Goal: Task Accomplishment & Management: Use online tool/utility

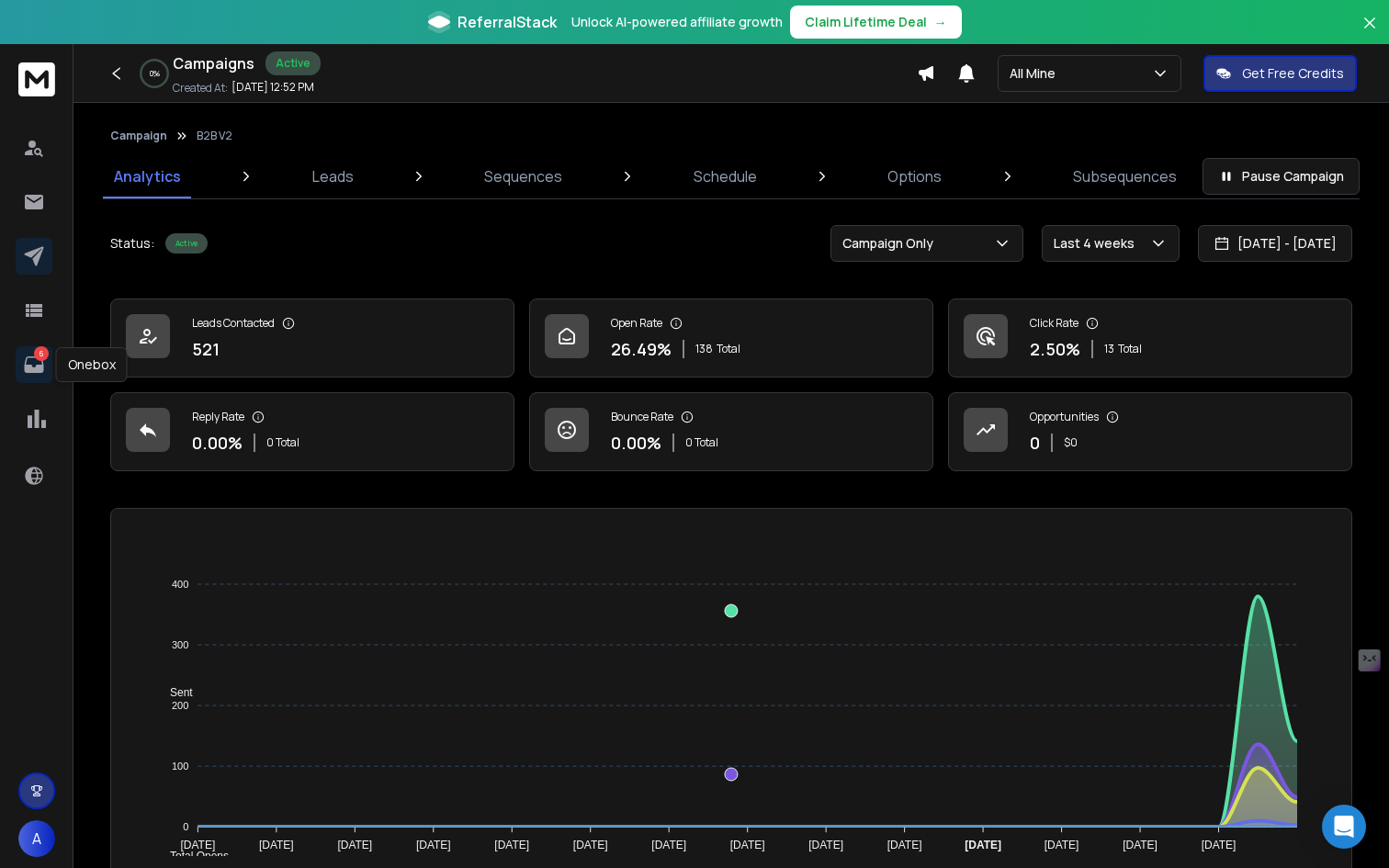
click at [28, 371] on icon at bounding box center [33, 364] width 20 height 17
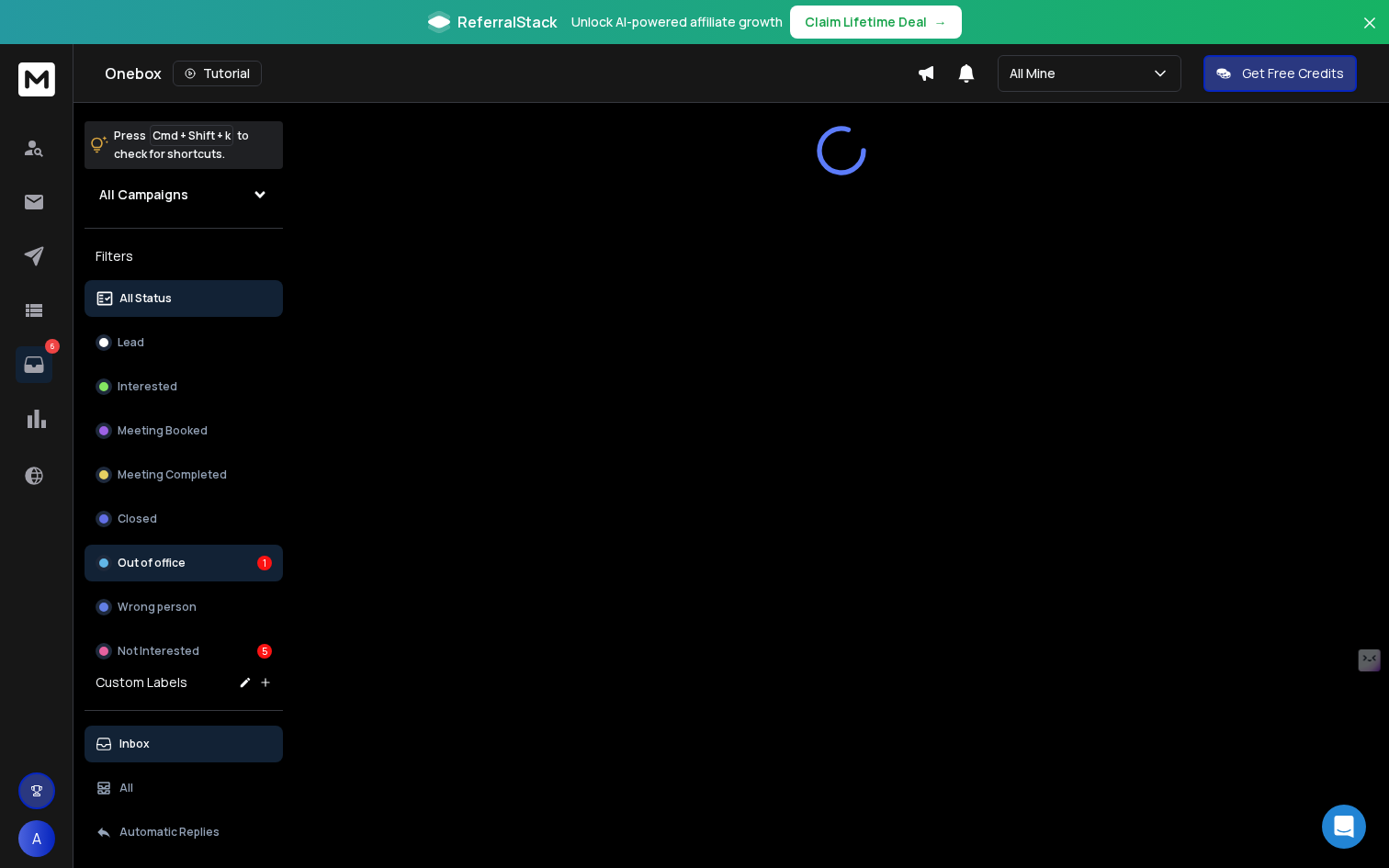
click at [178, 571] on div "Out of office" at bounding box center [140, 563] width 90 height 17
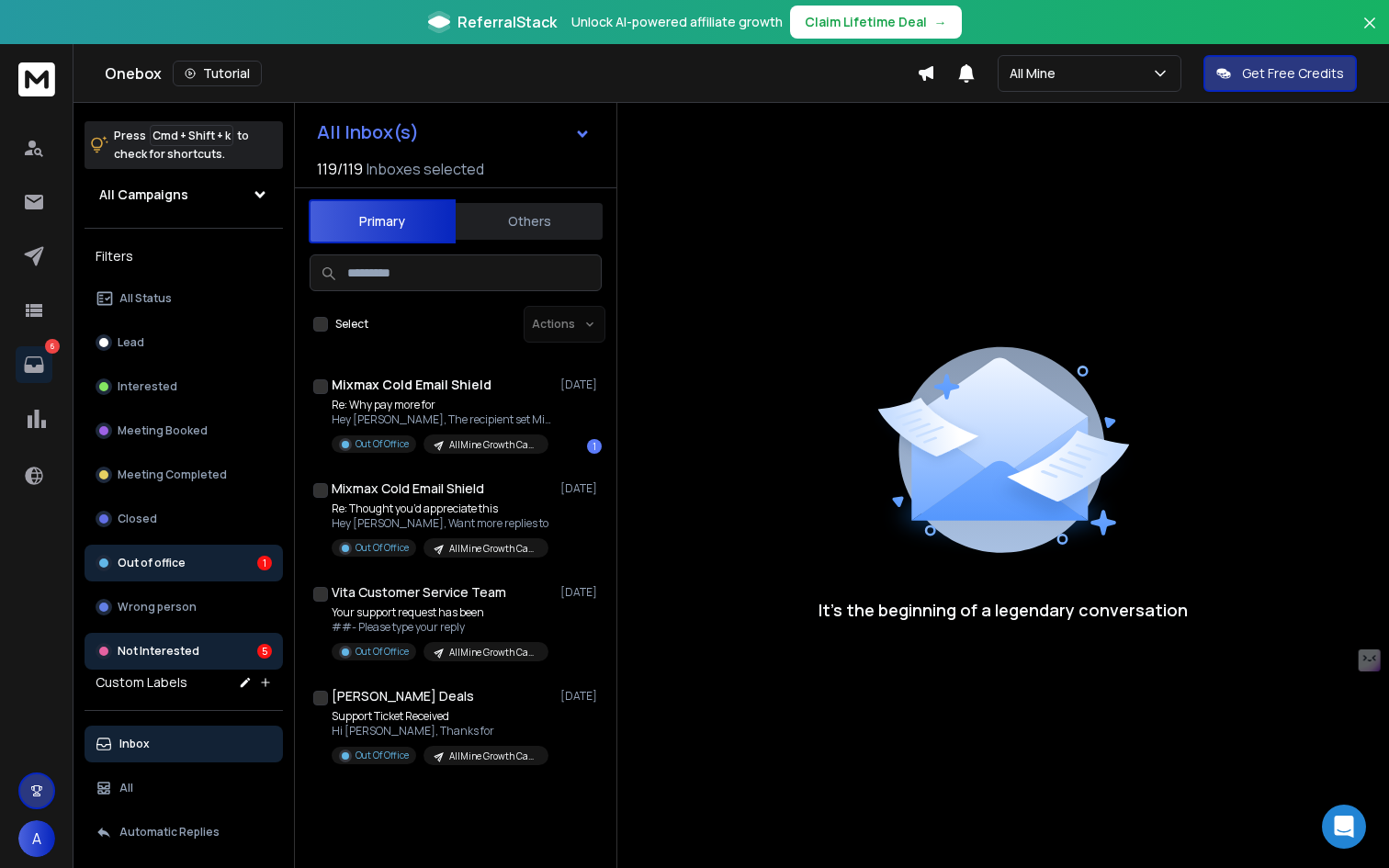
click at [243, 649] on button "Not Interested 5" at bounding box center [183, 650] width 198 height 36
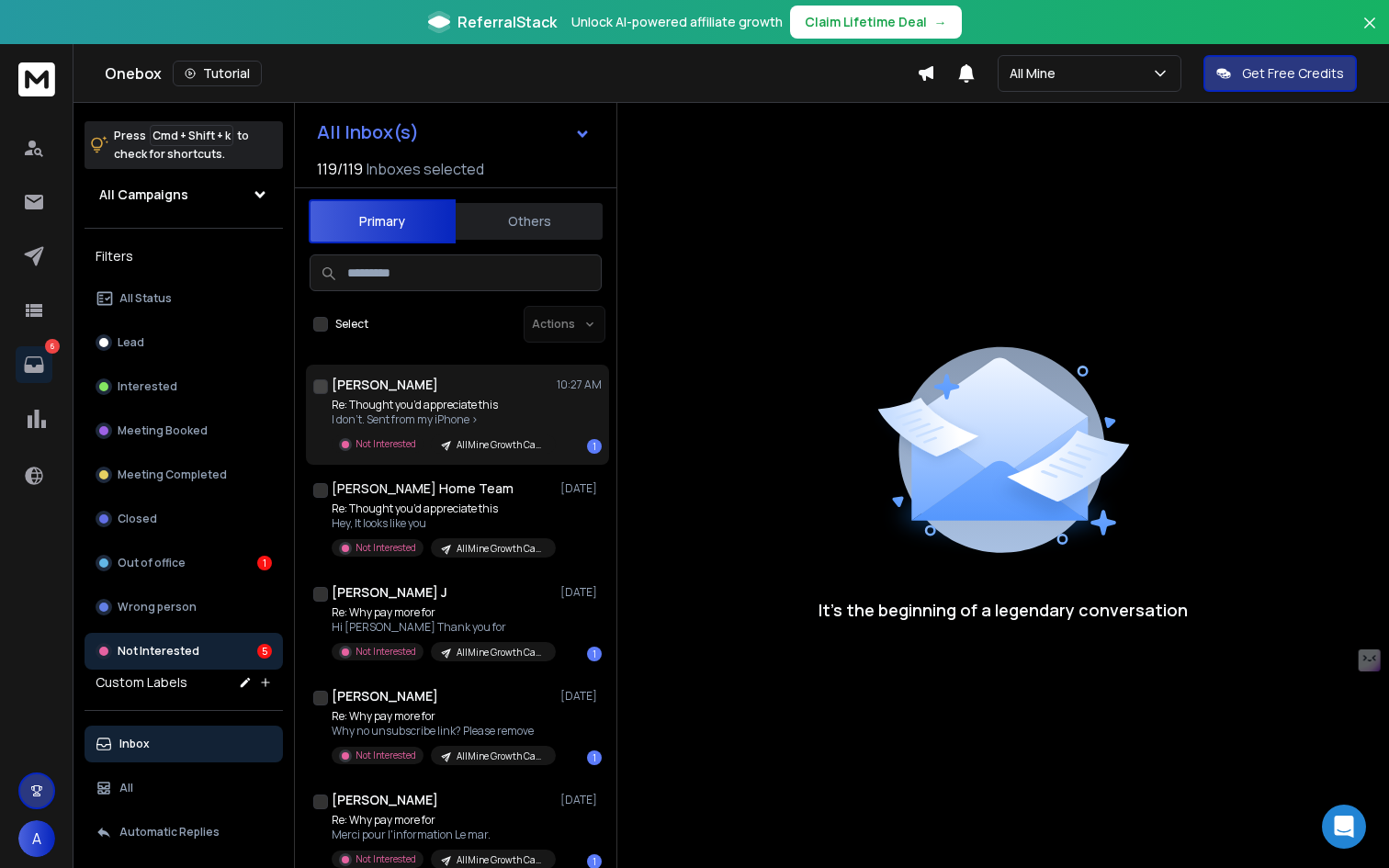
click at [368, 403] on p "Re: Thought you’d appreciate this" at bounding box center [441, 405] width 221 height 15
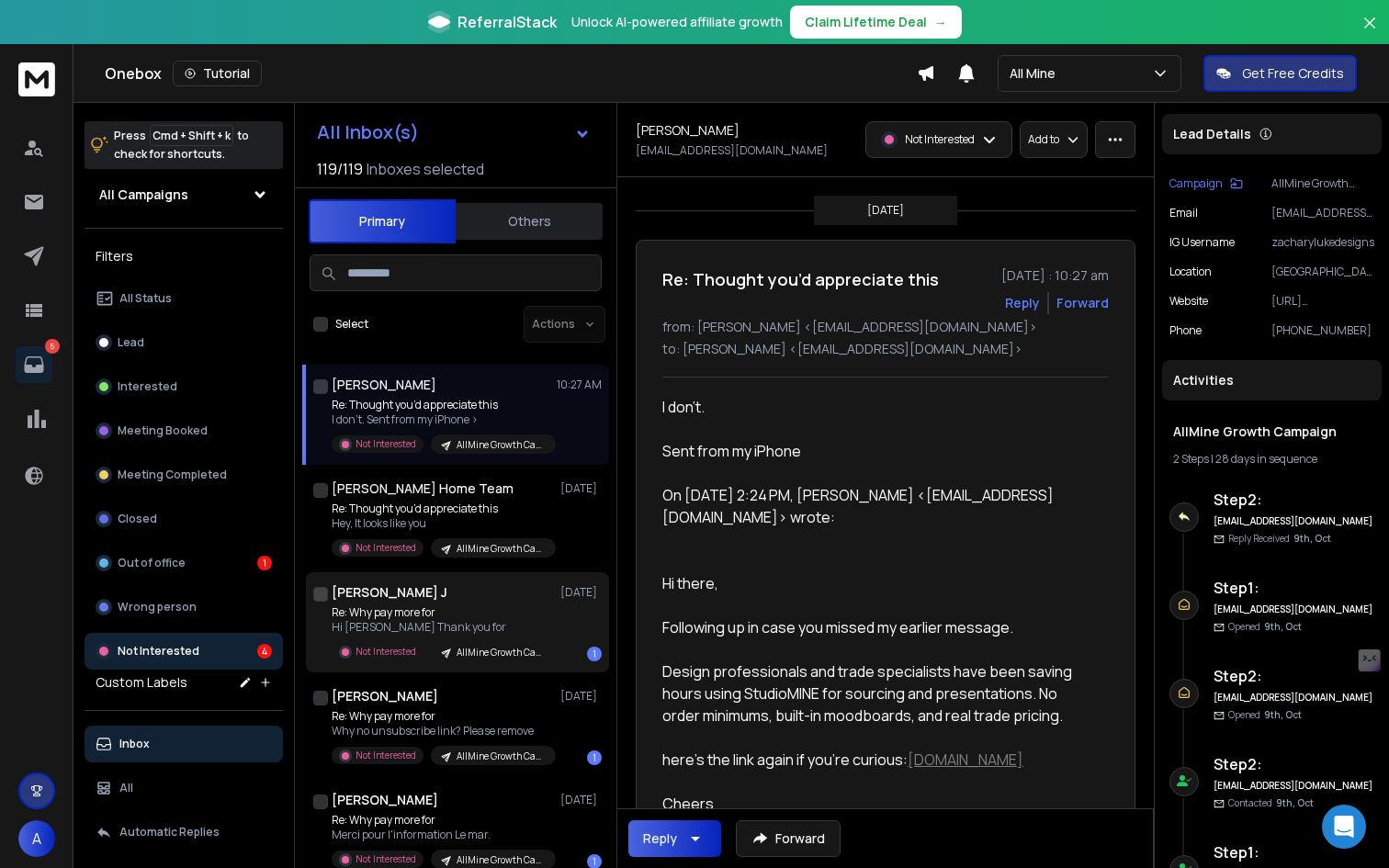
click at [421, 641] on div "Re: Why pay more for Hi Eoin Thank you for Not Interested AllMine Growth Campai…" at bounding box center [443, 633] width 225 height 56
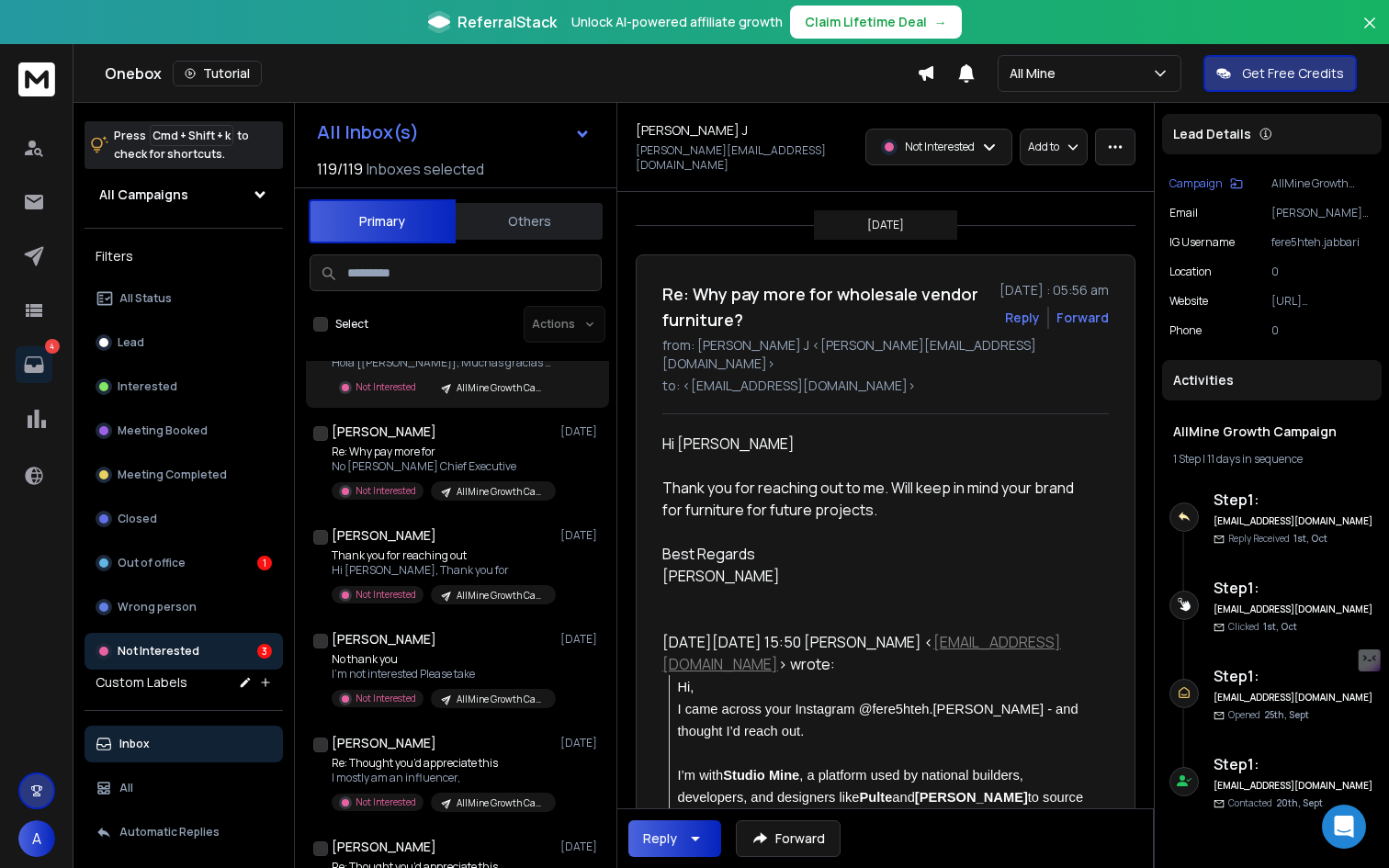
scroll to position [692, 0]
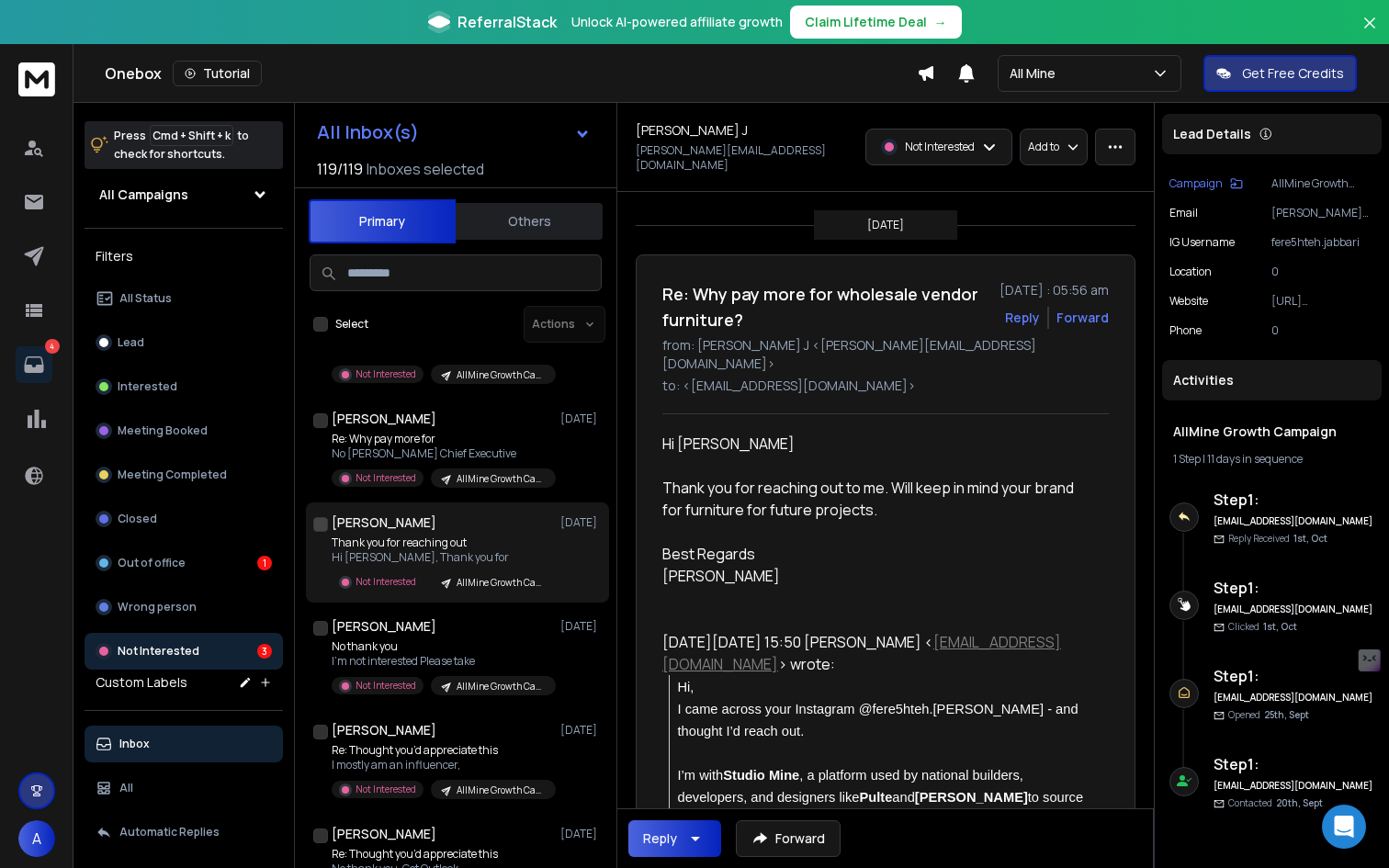
click at [400, 575] on p "Not Interested" at bounding box center [386, 582] width 61 height 14
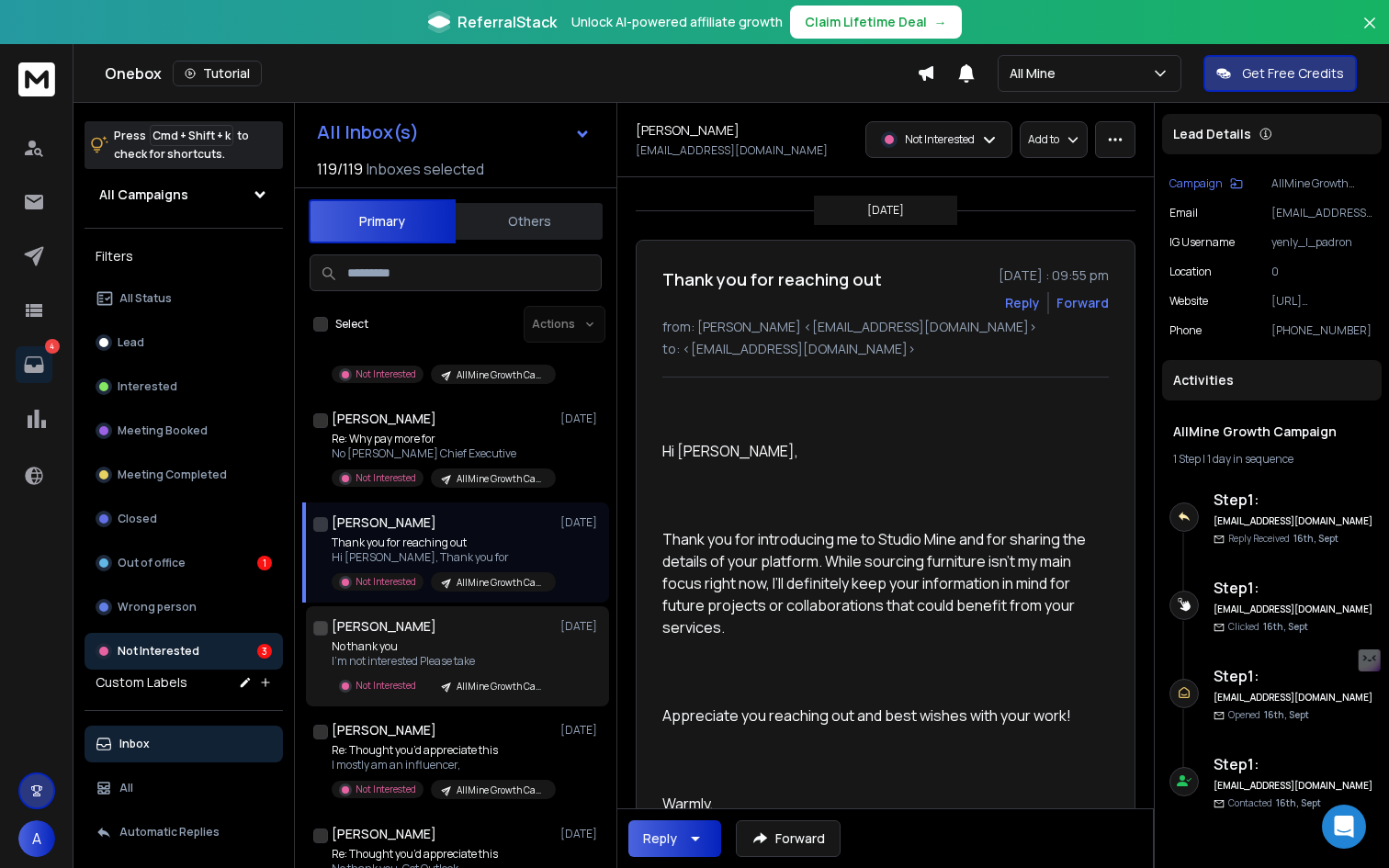
click at [429, 654] on p "I’m not interested Please take" at bounding box center [441, 661] width 221 height 15
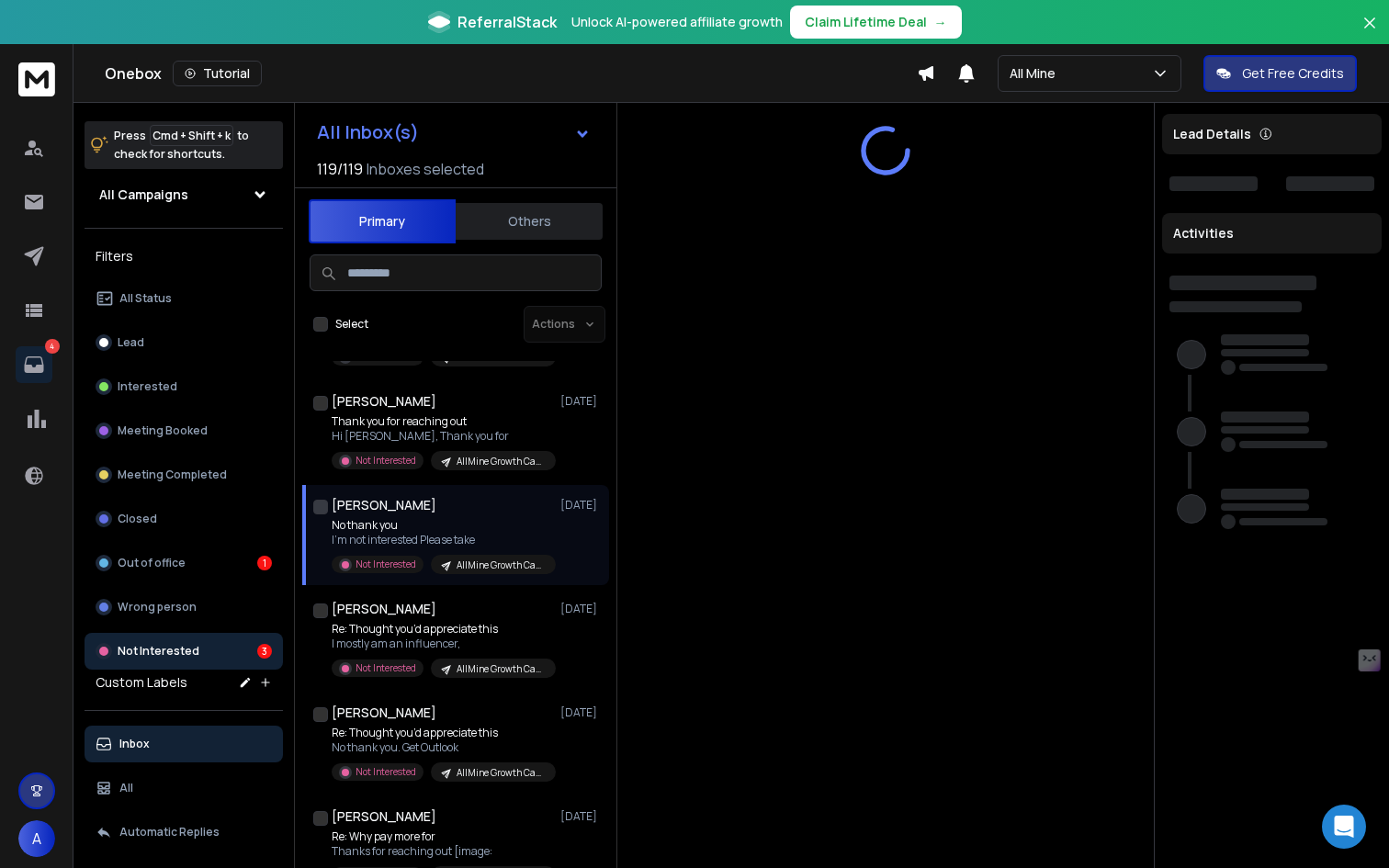
scroll to position [816, 0]
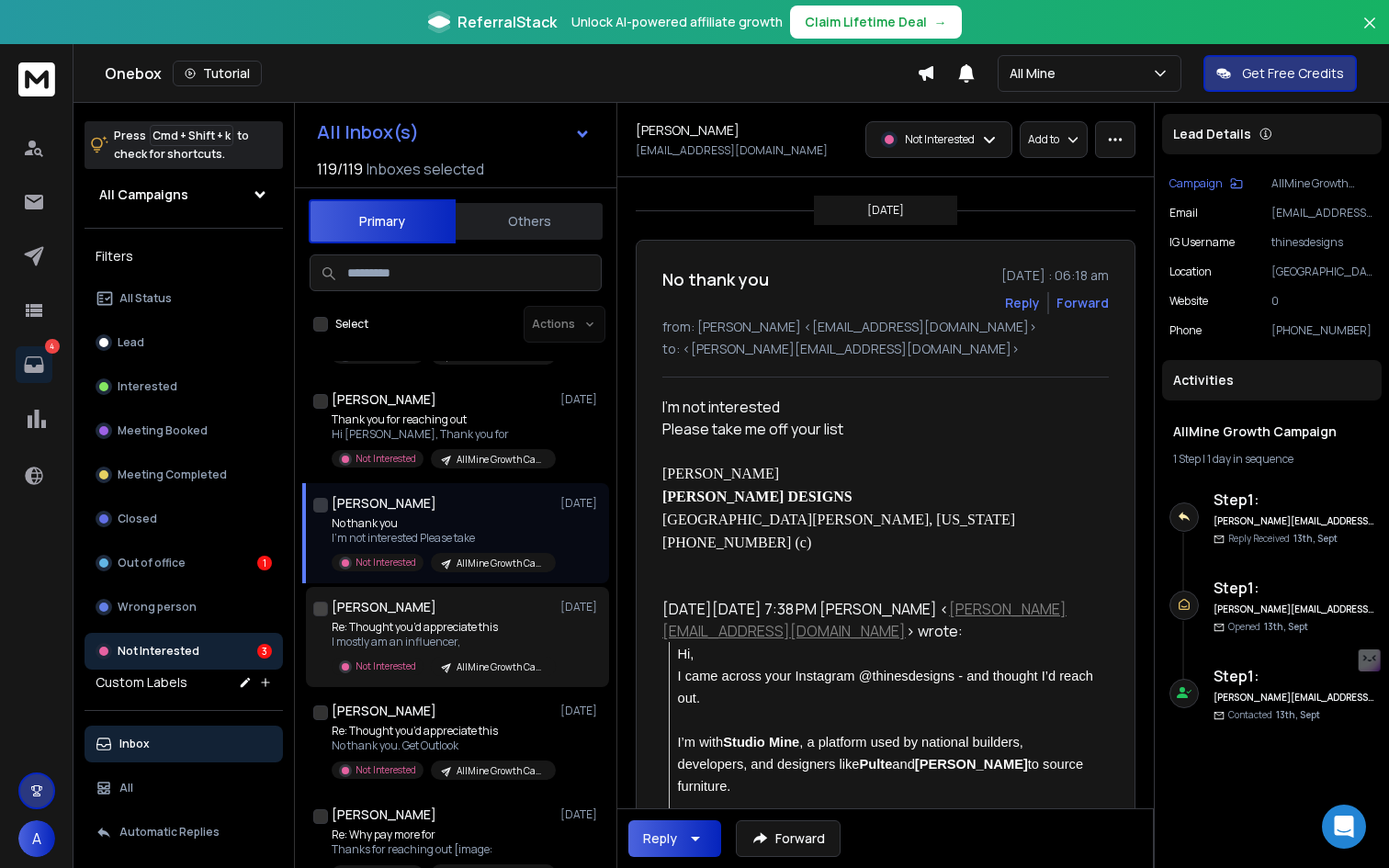
click at [427, 646] on p "I mostly am an influencer," at bounding box center [441, 641] width 221 height 15
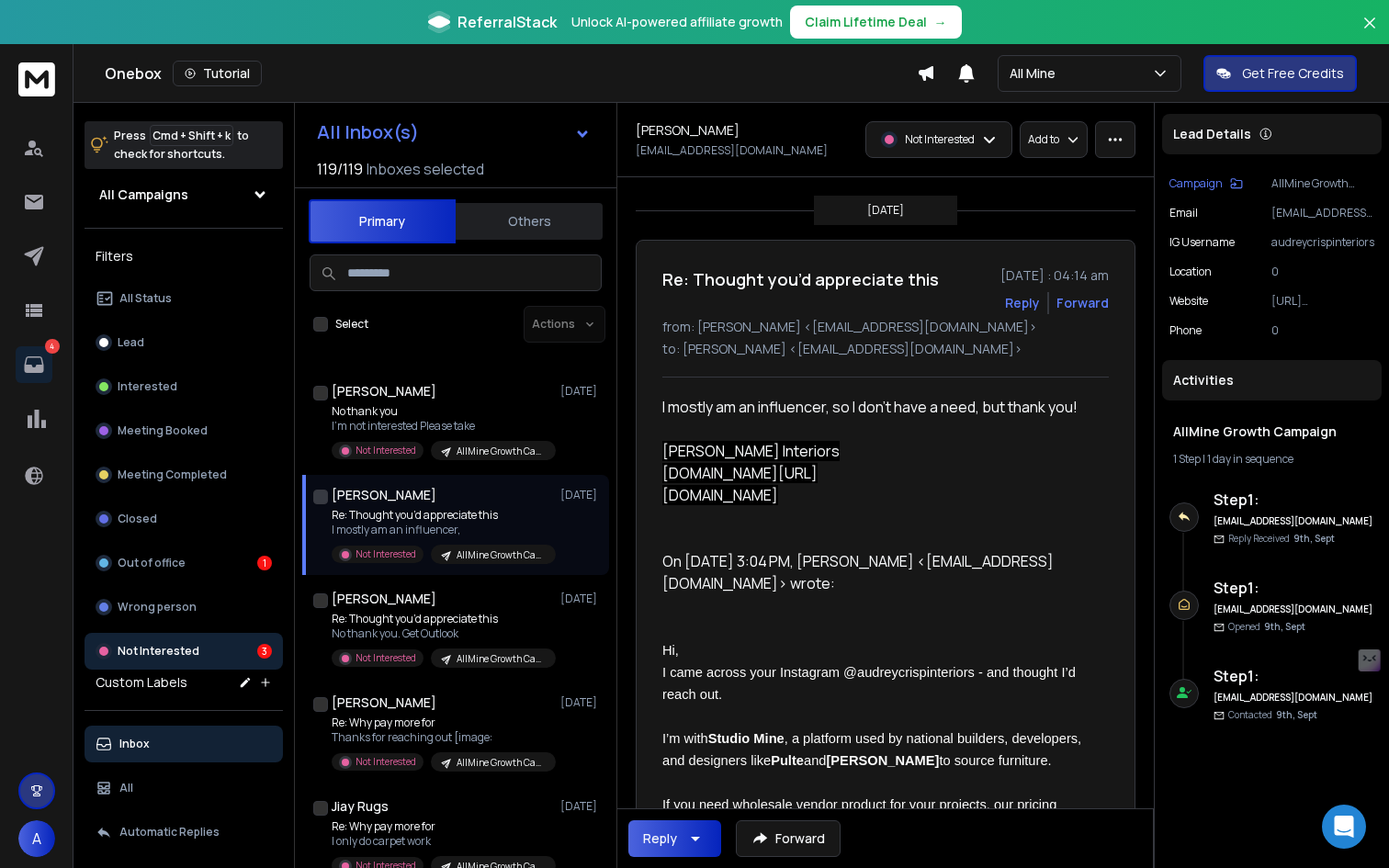
scroll to position [930, 0]
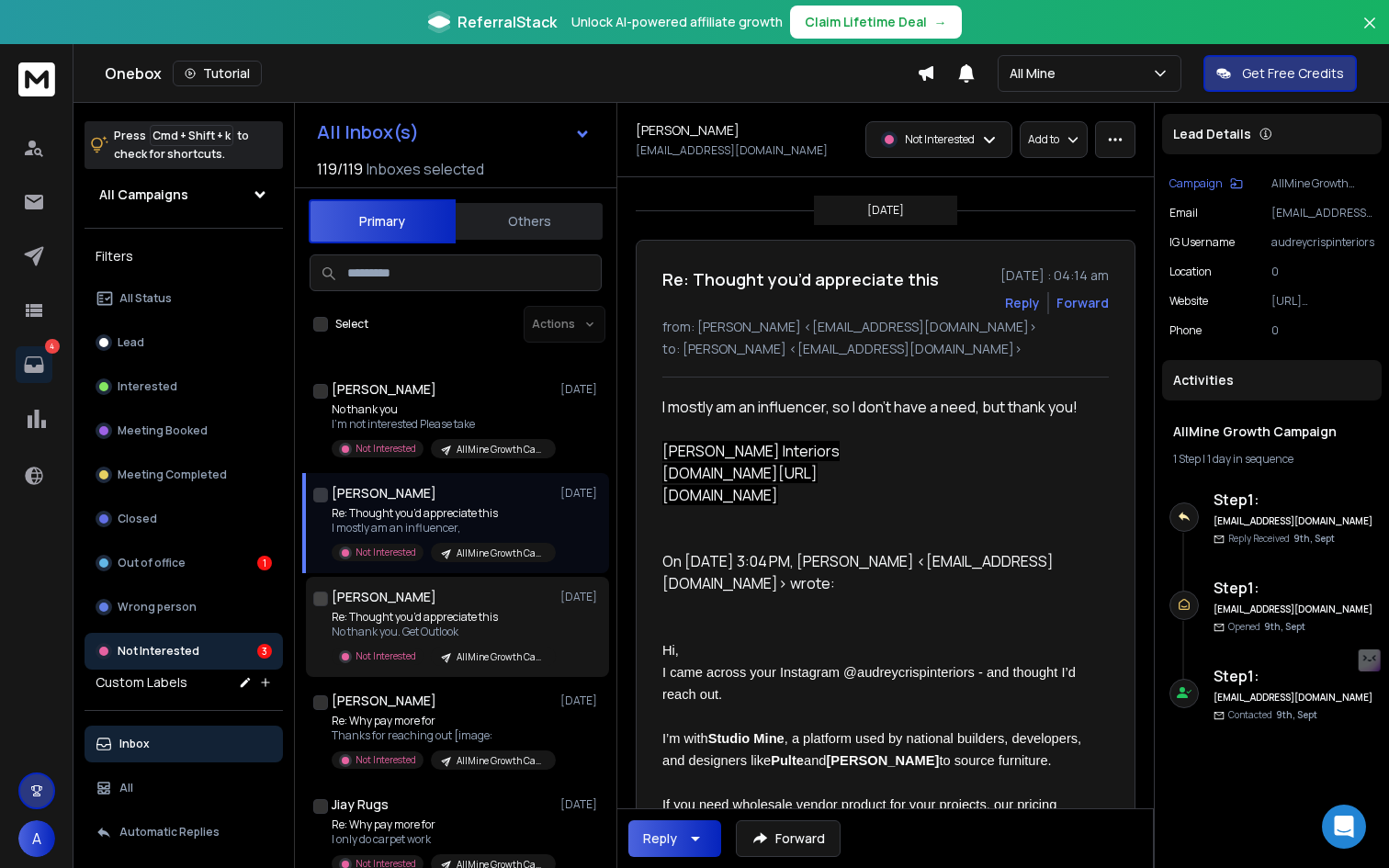
click at [417, 628] on p "No thank you. Get Outlook" at bounding box center [441, 632] width 221 height 15
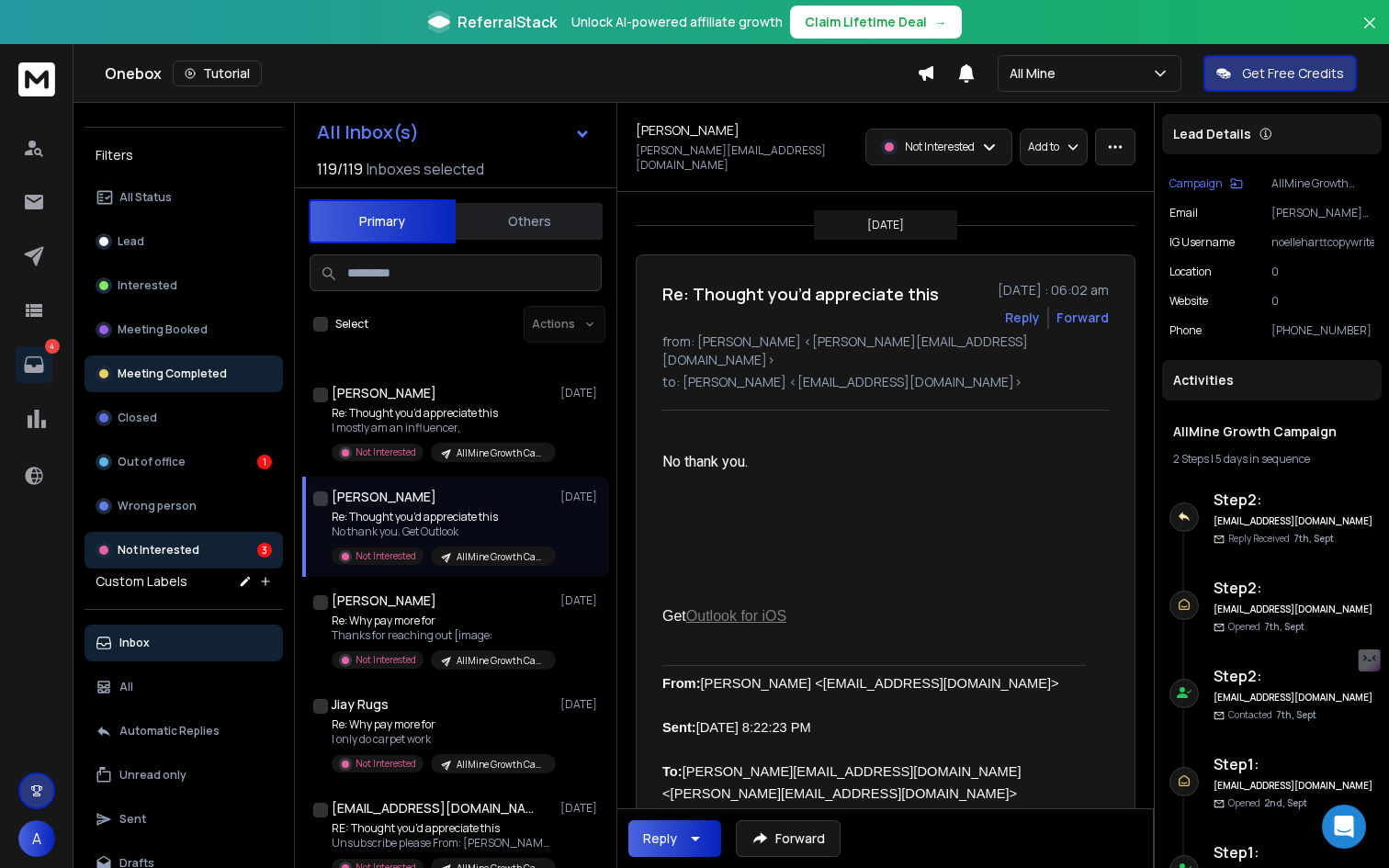
scroll to position [0, 0]
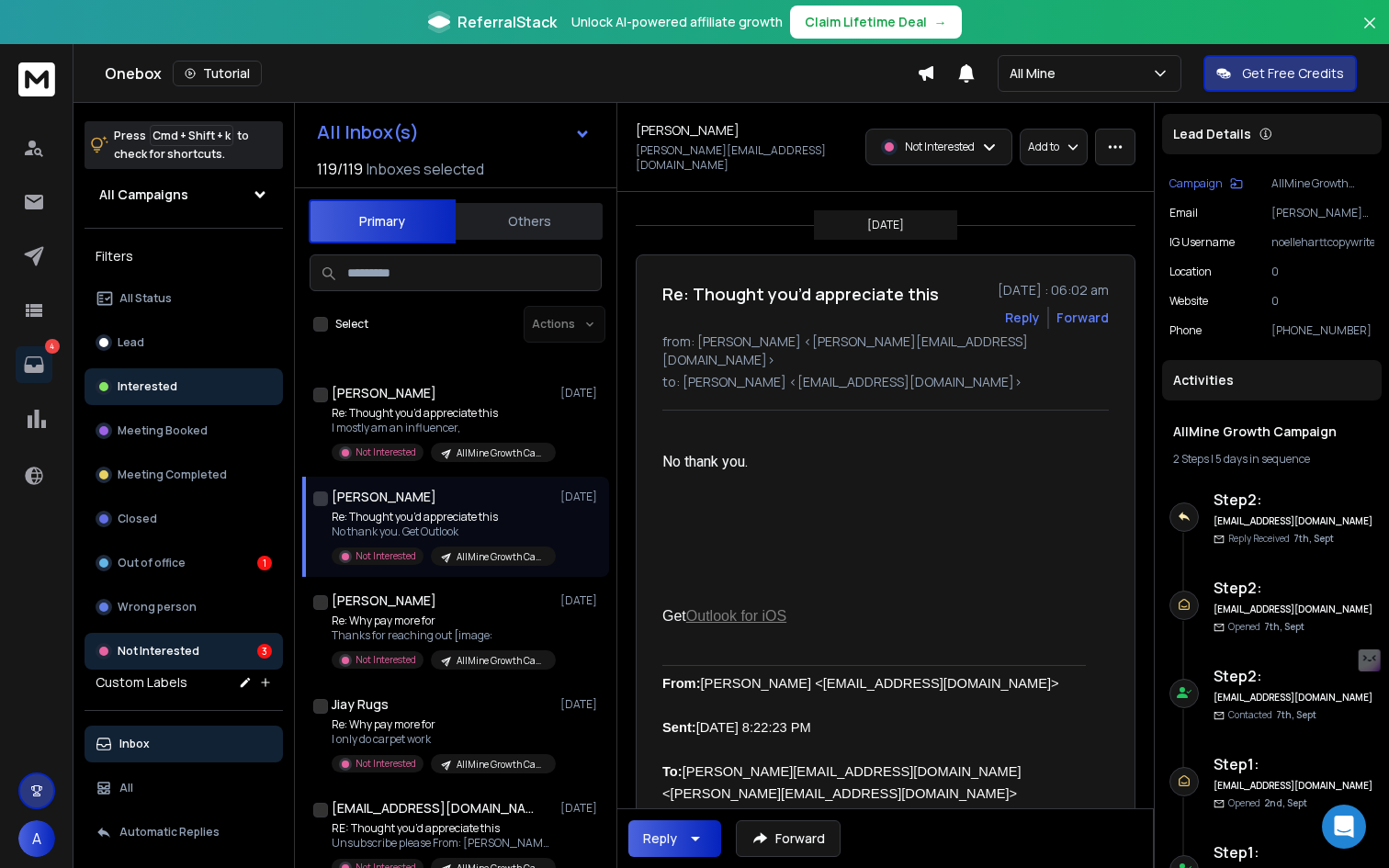
click at [161, 376] on button "Interested" at bounding box center [183, 386] width 198 height 36
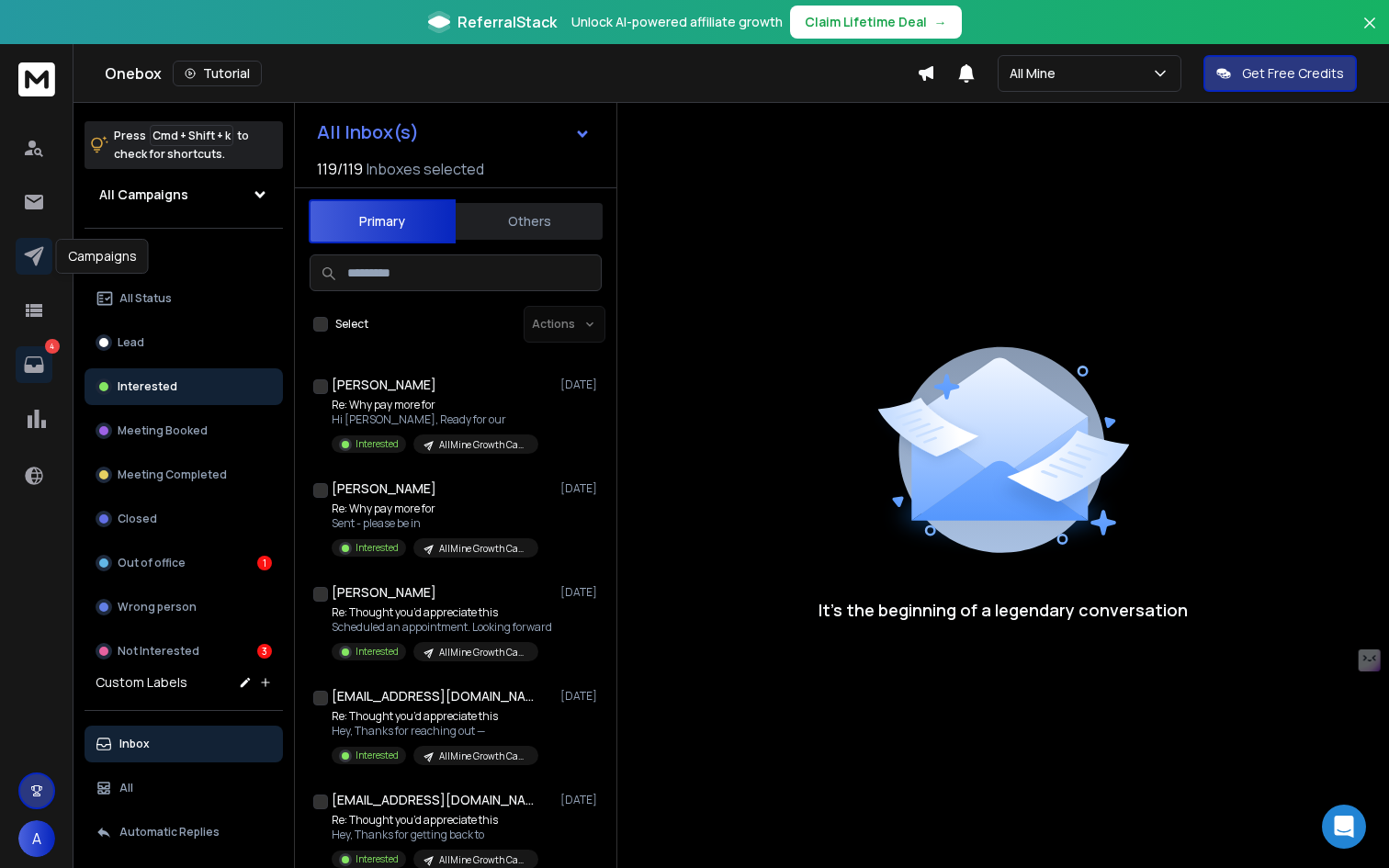
click at [38, 241] on link at bounding box center [33, 256] width 36 height 36
